Goal: Information Seeking & Learning: Stay updated

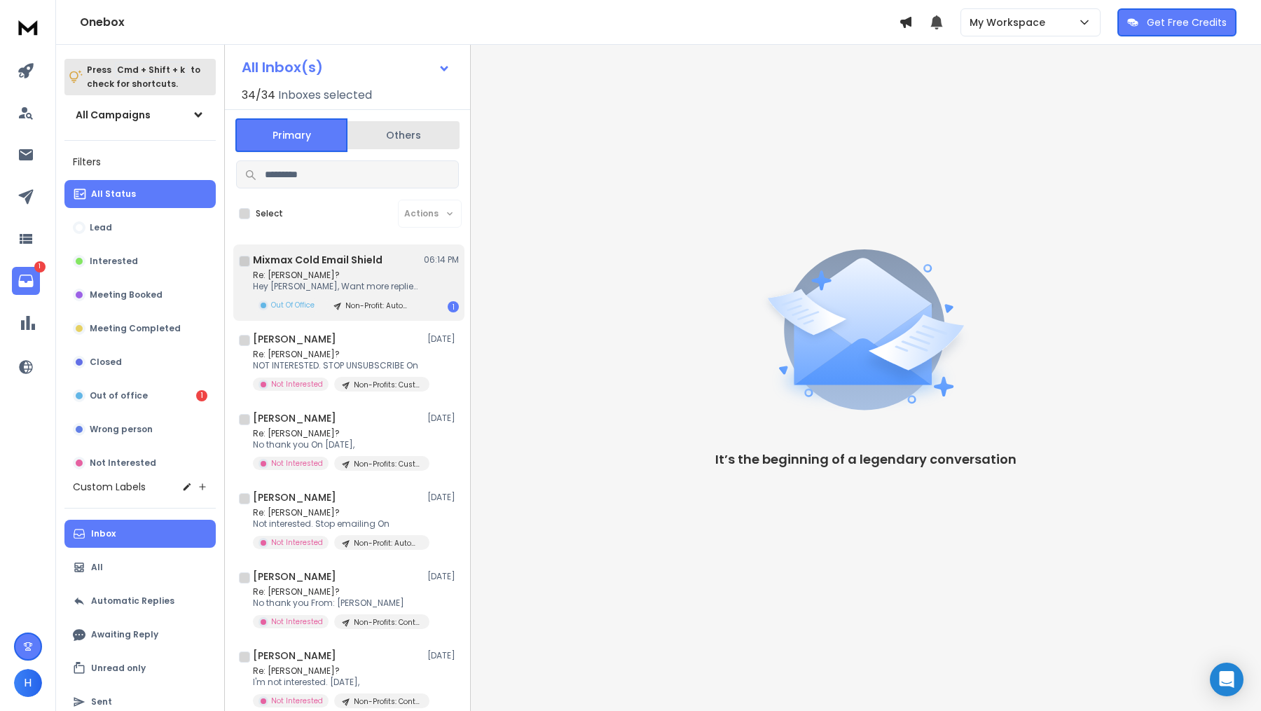
click at [361, 268] on div "Mixmax Cold Email Shield 06:14 PM Re: Jarvis? Hey Layla, Want more replies to O…" at bounding box center [356, 283] width 206 height 60
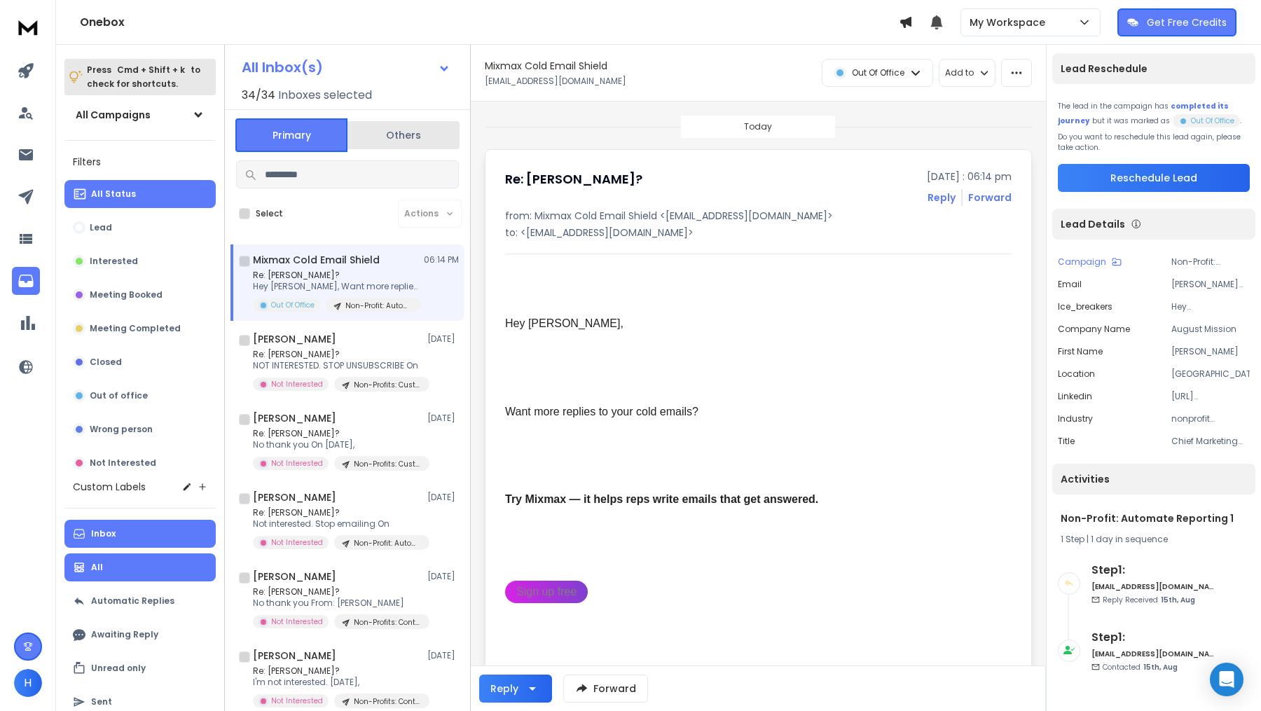
click at [118, 568] on button "All" at bounding box center [139, 567] width 151 height 28
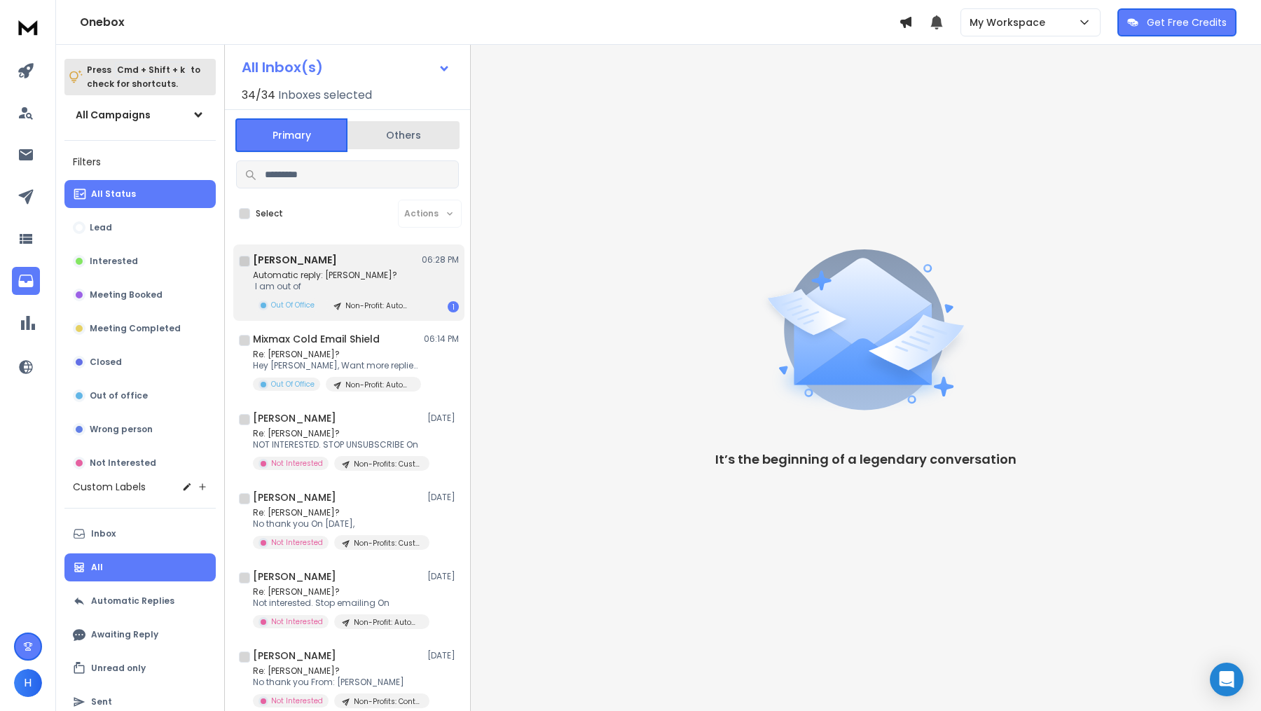
click at [393, 268] on div "Amber McNutt 06:28 PM Automatic reply: Amber? ﻿ I am out of Out Of Office Non-P…" at bounding box center [356, 283] width 206 height 60
